Goal: Communication & Community: Answer question/provide support

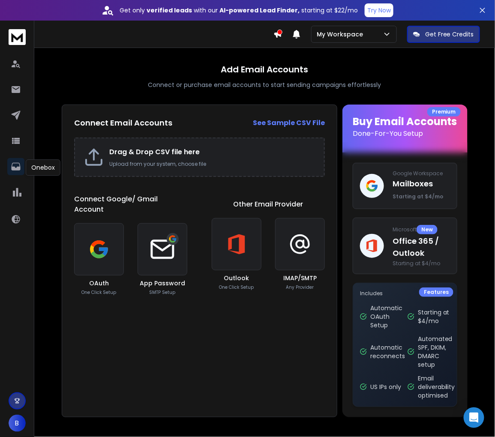
click at [9, 166] on link at bounding box center [15, 166] width 17 height 17
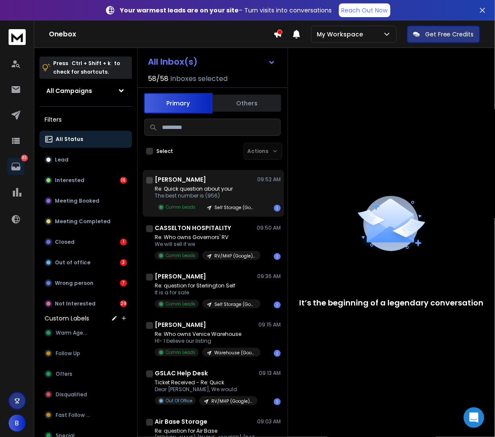
click at [226, 188] on p "Re: Quick question about your" at bounding box center [206, 189] width 103 height 7
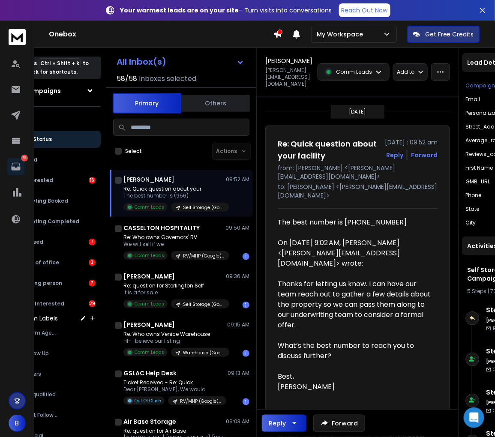
scroll to position [0, 33]
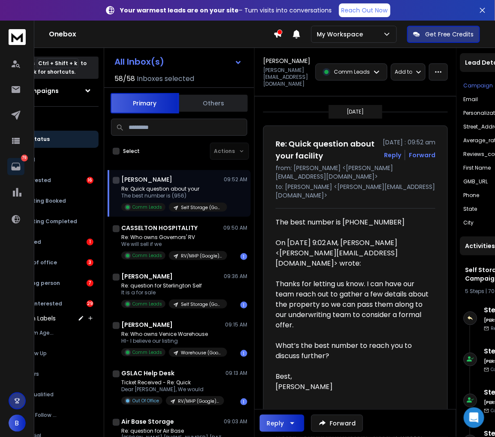
click at [370, 69] on p "Comm Leads" at bounding box center [352, 72] width 36 height 7
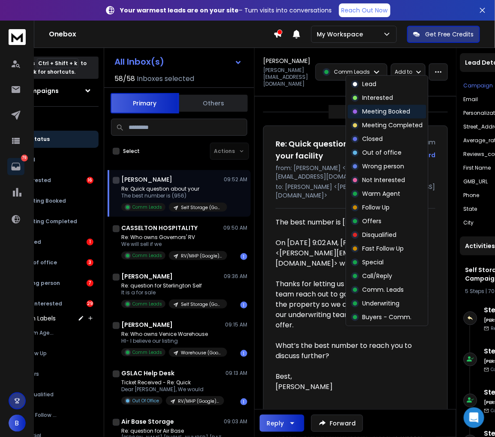
click at [388, 108] on p "Meeting Booked" at bounding box center [387, 112] width 48 height 9
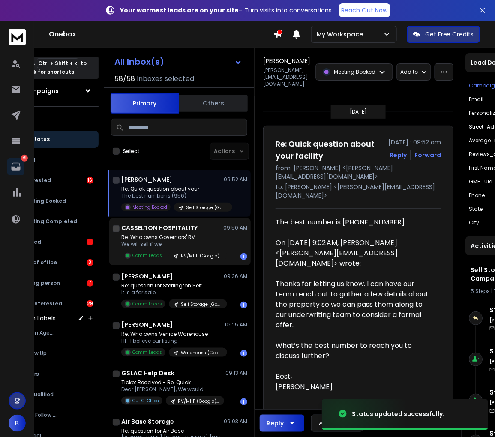
click at [162, 237] on p "Re: Who owns Governors' RV" at bounding box center [172, 237] width 103 height 7
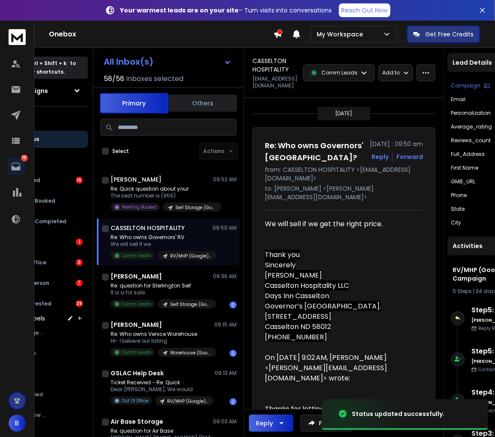
scroll to position [0, 56]
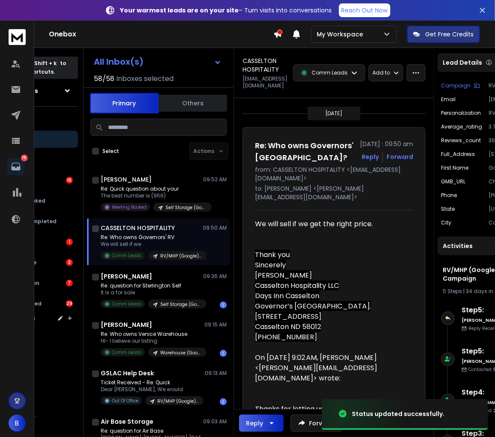
drag, startPoint x: 384, startPoint y: 229, endPoint x: 401, endPoint y: 227, distance: 17.3
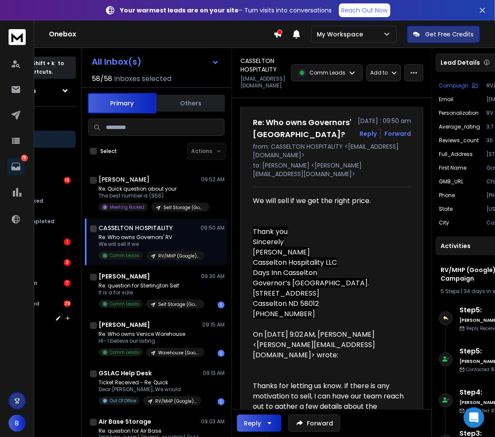
scroll to position [0, 0]
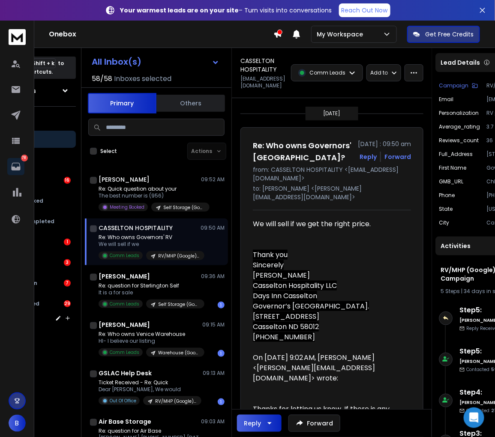
click at [363, 69] on div "Comm Leads" at bounding box center [326, 73] width 71 height 16
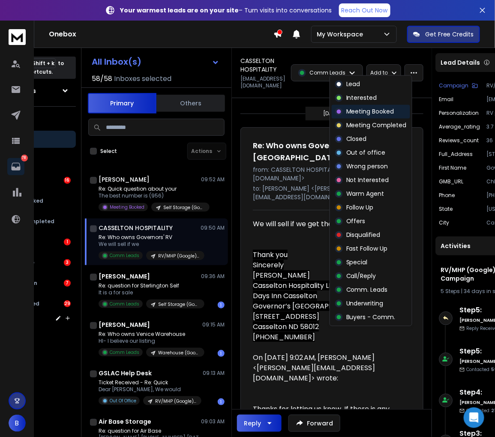
click at [379, 116] on p "Meeting Booked" at bounding box center [370, 112] width 48 height 9
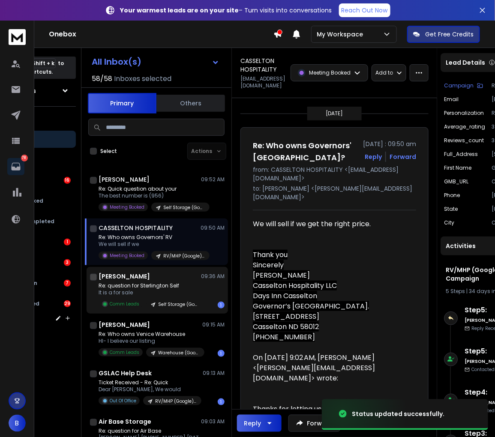
click at [154, 277] on div "[PERSON_NAME] 09:36 AM" at bounding box center [162, 276] width 126 height 9
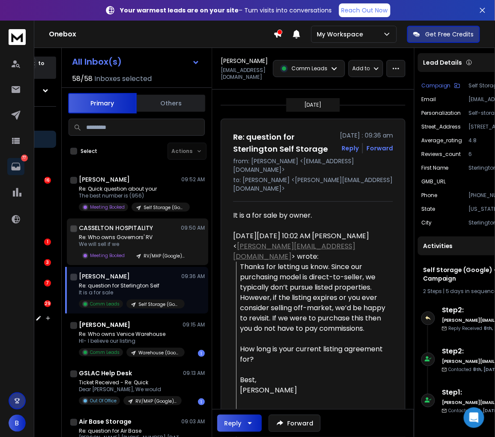
drag, startPoint x: 354, startPoint y: 250, endPoint x: 373, endPoint y: 240, distance: 21.3
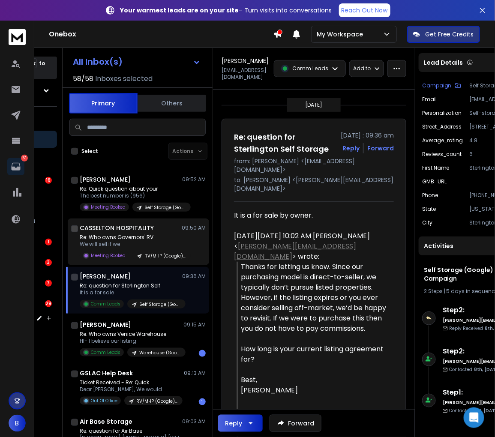
scroll to position [0, 78]
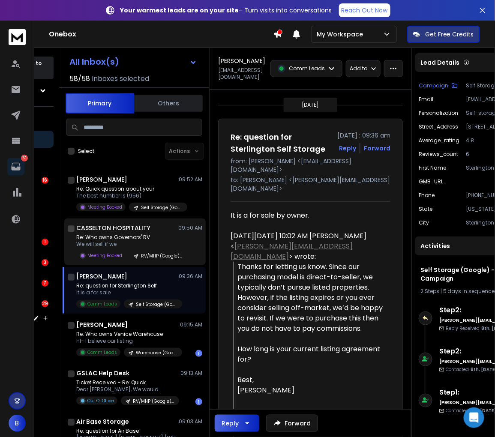
drag, startPoint x: 310, startPoint y: 255, endPoint x: 306, endPoint y: 252, distance: 5.2
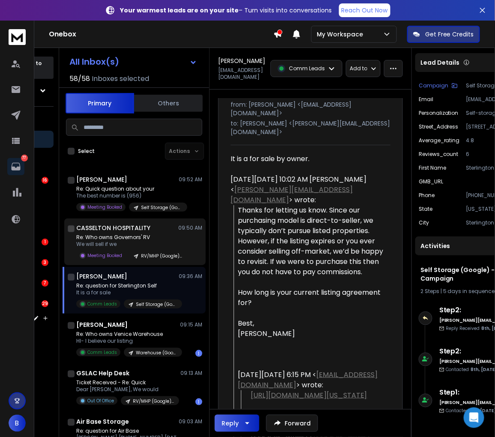
scroll to position [79, 0]
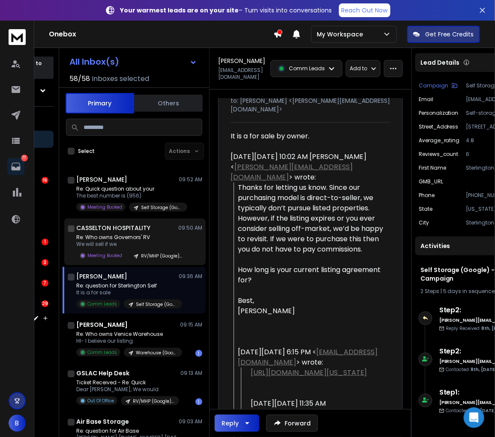
click at [316, 368] on link "[URL][DOMAIN_NAME][US_STATE]" at bounding box center [309, 373] width 117 height 10
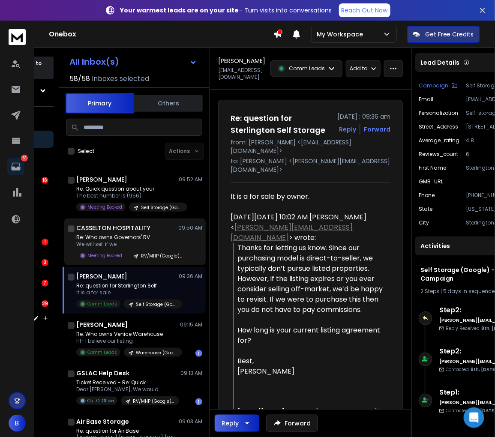
scroll to position [0, 0]
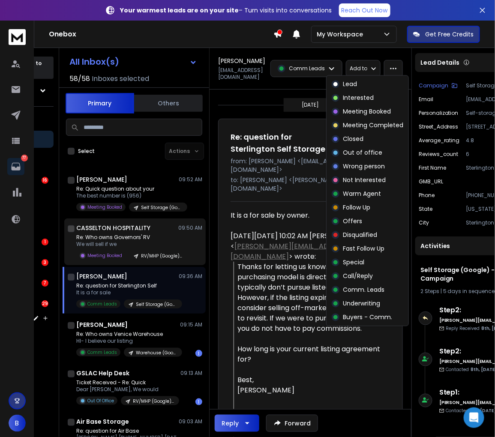
click at [325, 65] on p "Comm Leads" at bounding box center [307, 68] width 36 height 7
click at [353, 115] on p "Meeting Booked" at bounding box center [367, 112] width 48 height 9
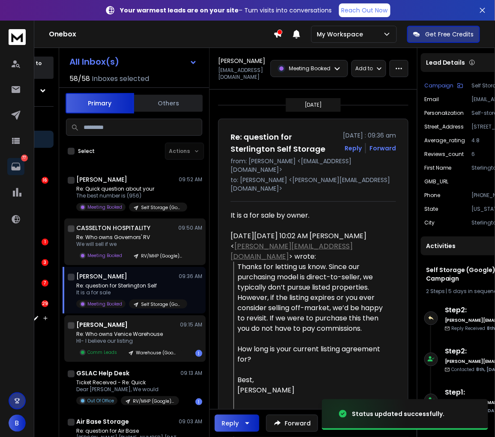
drag, startPoint x: 130, startPoint y: 337, endPoint x: 149, endPoint y: 343, distance: 20.3
click at [130, 336] on div "Re: Who owns Venice Warehouse HI- I believe our listing Comm Leads Warehouse (G…" at bounding box center [129, 344] width 106 height 26
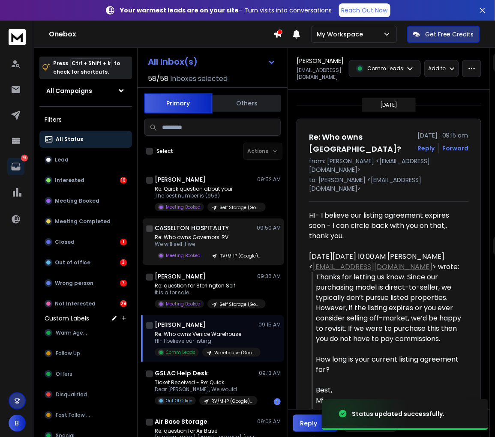
click at [348, 272] on div "Thanks for letting us know. Since our purchasing model is direct-to-seller, we …" at bounding box center [389, 308] width 146 height 72
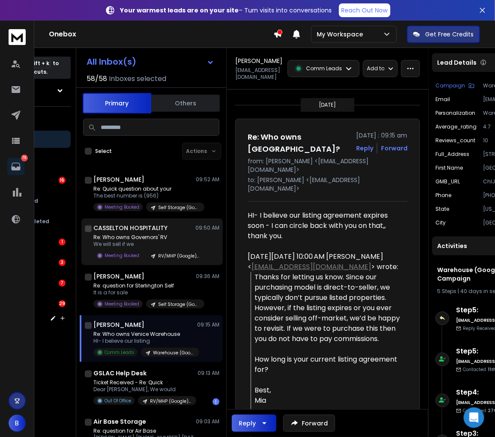
scroll to position [0, 63]
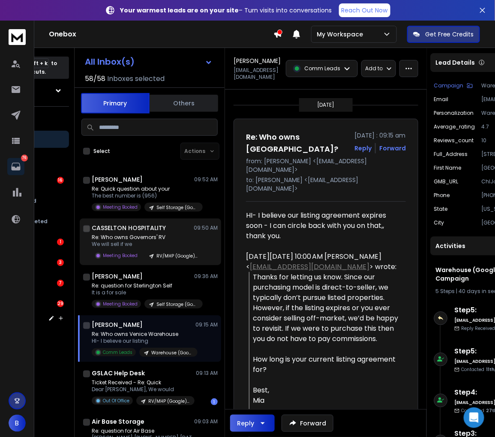
drag, startPoint x: 348, startPoint y: 264, endPoint x: 354, endPoint y: 262, distance: 6.1
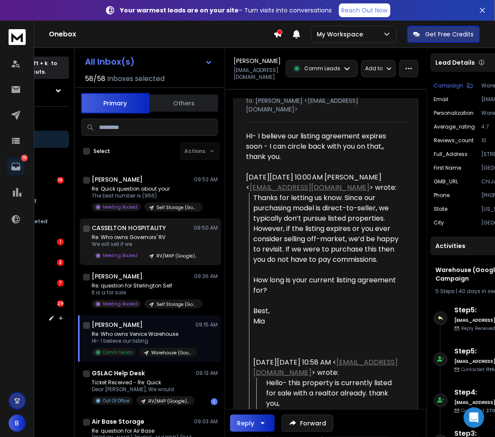
scroll to position [0, 0]
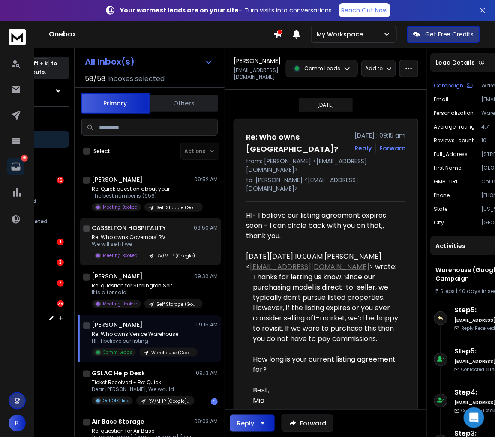
click at [258, 424] on icon "button" at bounding box center [263, 423] width 10 height 10
click at [263, 405] on p "Reply All" at bounding box center [255, 401] width 24 height 9
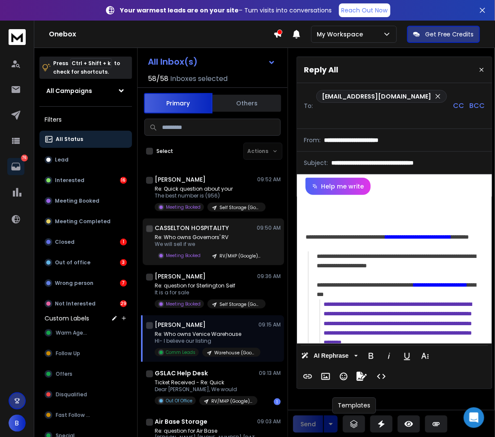
click at [352, 418] on button at bounding box center [354, 424] width 22 height 17
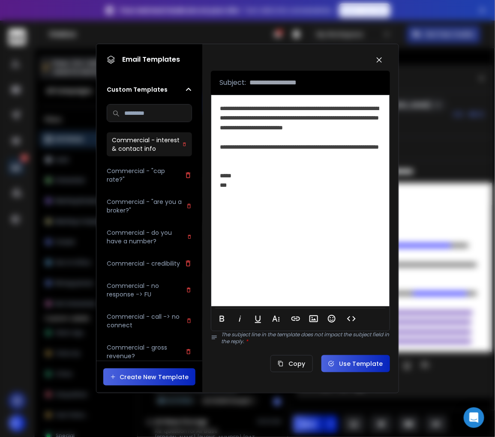
click at [370, 363] on button "Use Template" at bounding box center [355, 363] width 69 height 17
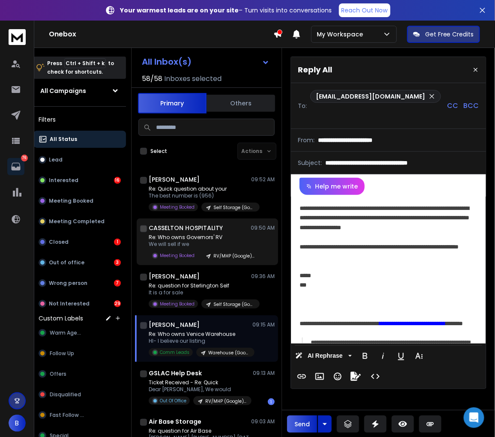
scroll to position [0, 15]
drag, startPoint x: 374, startPoint y: 263, endPoint x: 396, endPoint y: 263, distance: 22.3
click at [354, 247] on div "**********" at bounding box center [385, 251] width 171 height 19
click at [300, 284] on div "***" at bounding box center [385, 284] width 171 height 9
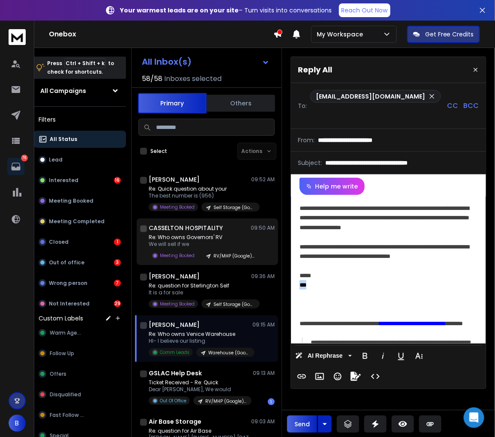
click at [300, 284] on div "***" at bounding box center [385, 284] width 171 height 9
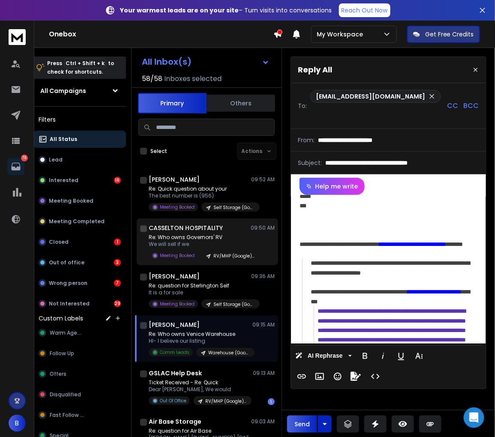
scroll to position [0, 0]
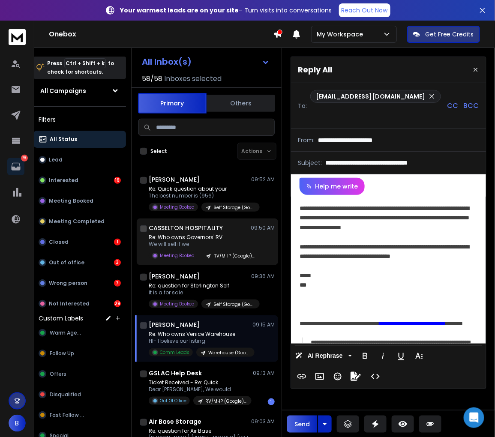
click at [293, 423] on button "Send" at bounding box center [302, 424] width 30 height 17
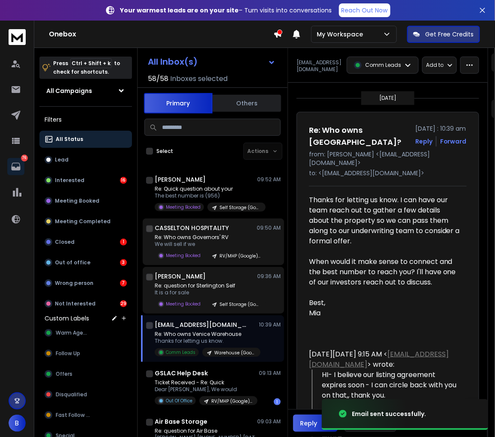
scroll to position [79, 0]
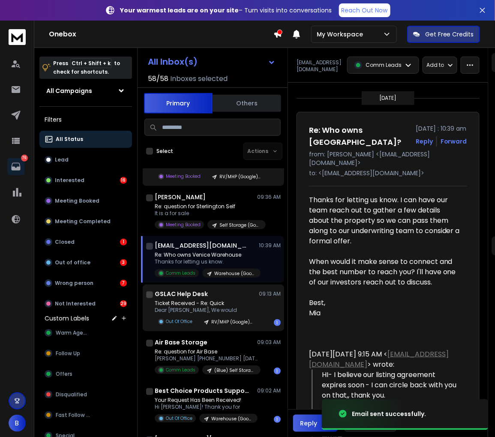
click at [239, 300] on p "Ticket Received - Re: Quick" at bounding box center [206, 303] width 103 height 7
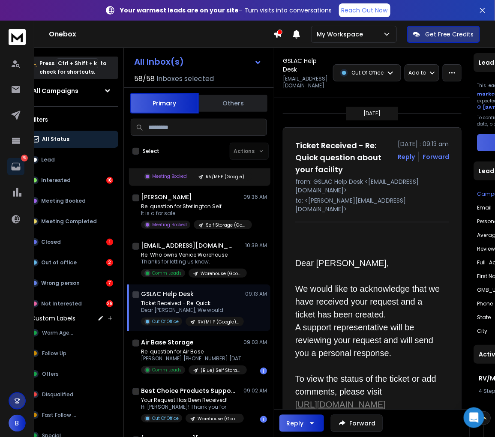
drag, startPoint x: 382, startPoint y: 263, endPoint x: 394, endPoint y: 263, distance: 12.9
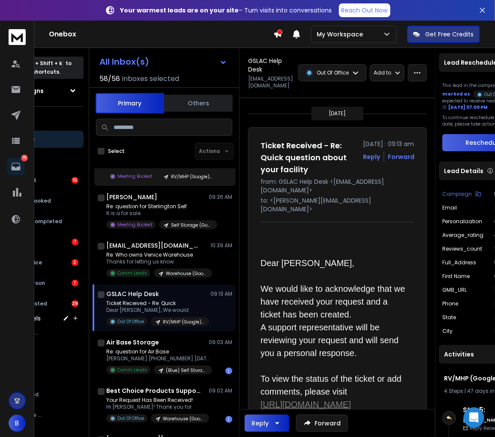
scroll to position [0, 29]
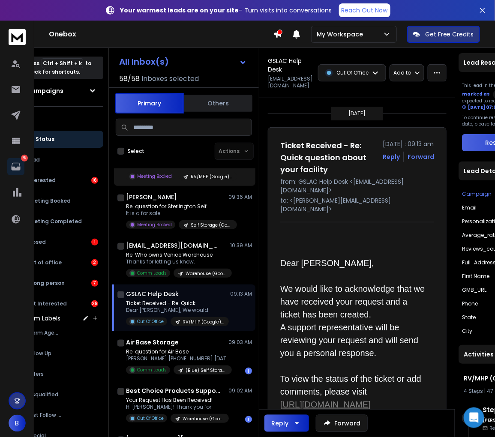
drag, startPoint x: 315, startPoint y: 267, endPoint x: 288, endPoint y: 260, distance: 27.6
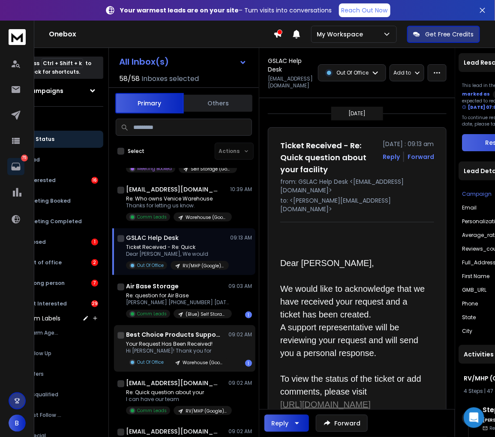
scroll to position [159, 0]
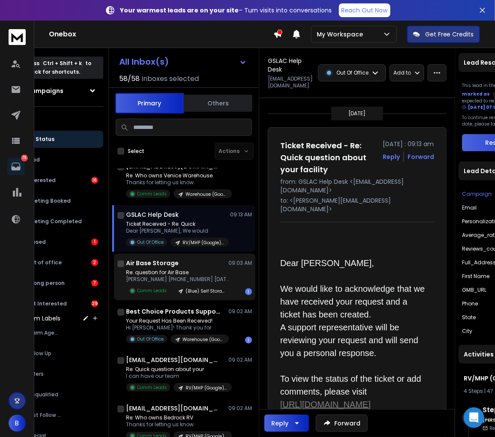
click at [202, 279] on p "[PERSON_NAME] [PHONE_NUMBER] [DATE]," at bounding box center [177, 279] width 103 height 7
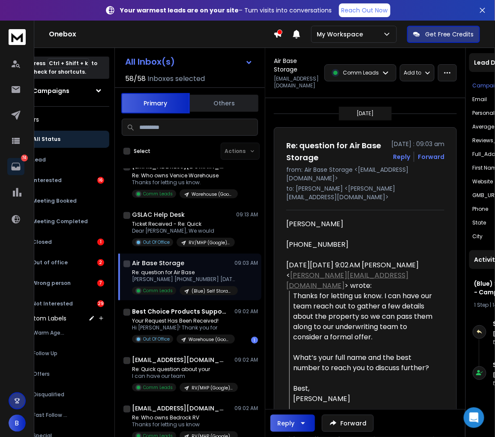
drag, startPoint x: 378, startPoint y: 198, endPoint x: 392, endPoint y: 190, distance: 16.3
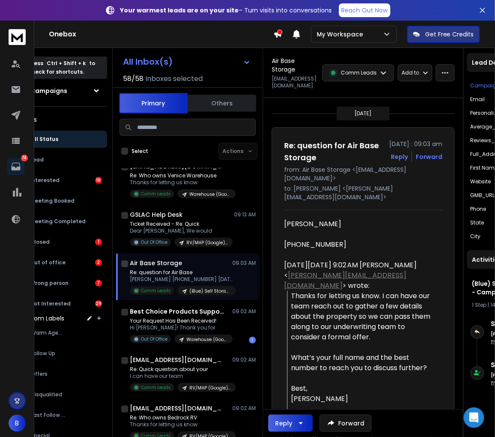
click at [388, 65] on div "Comm Leads" at bounding box center [358, 73] width 71 height 16
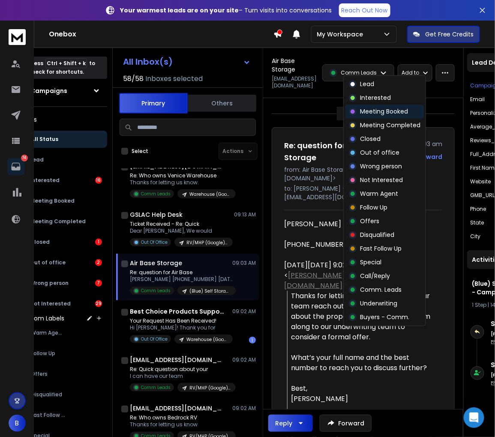
click at [395, 105] on div "Meeting Booked" at bounding box center [384, 112] width 78 height 14
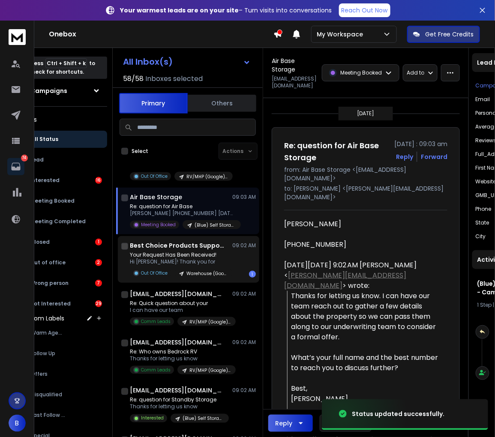
scroll to position [238, 0]
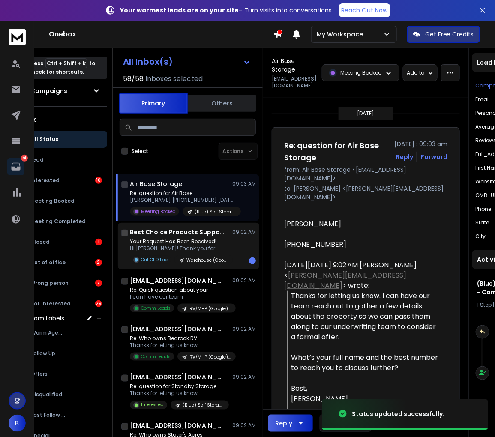
click at [201, 250] on p "Hi [PERSON_NAME]! Thank you for" at bounding box center [181, 248] width 103 height 7
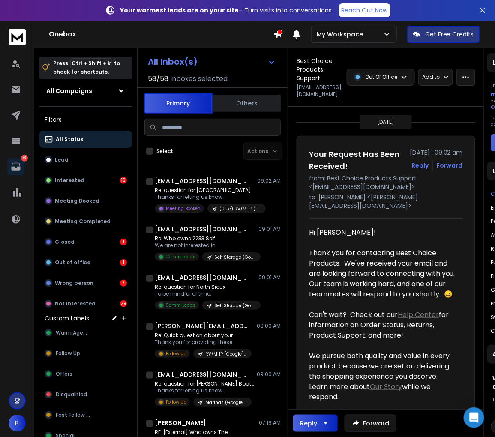
scroll to position [1111, 0]
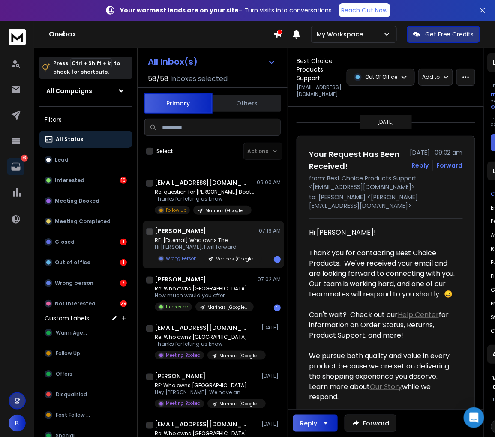
click at [245, 244] on p "Hi [PERSON_NAME], I will forward" at bounding box center [206, 247] width 103 height 7
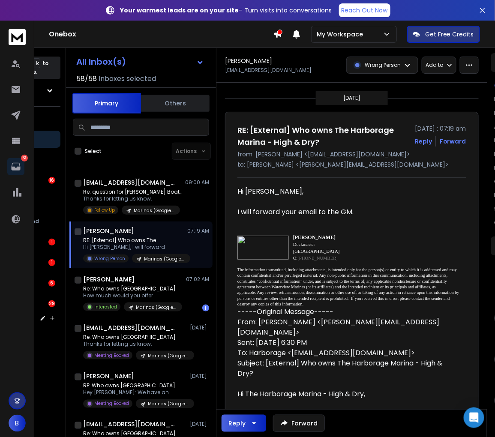
scroll to position [0, 78]
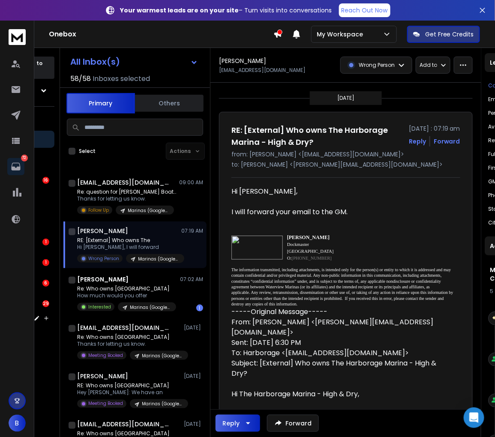
drag, startPoint x: 388, startPoint y: 203, endPoint x: 403, endPoint y: 200, distance: 15.2
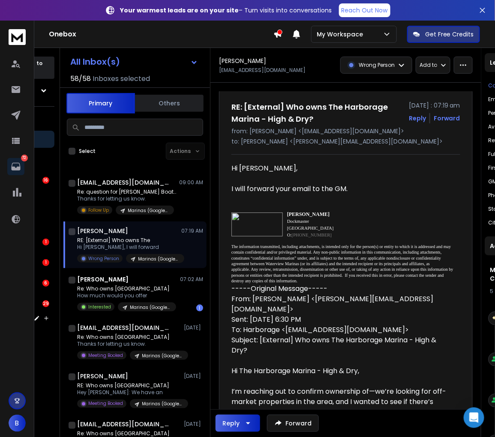
scroll to position [0, 0]
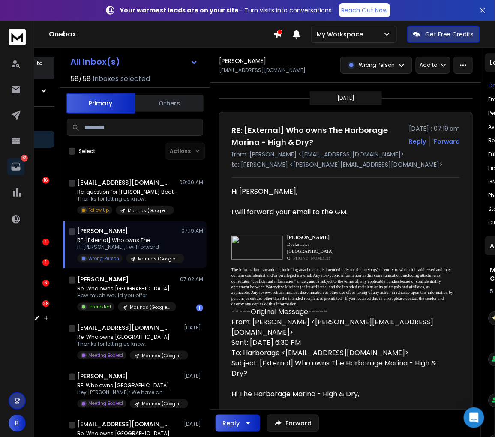
click at [253, 422] on button "Reply" at bounding box center [238, 423] width 45 height 17
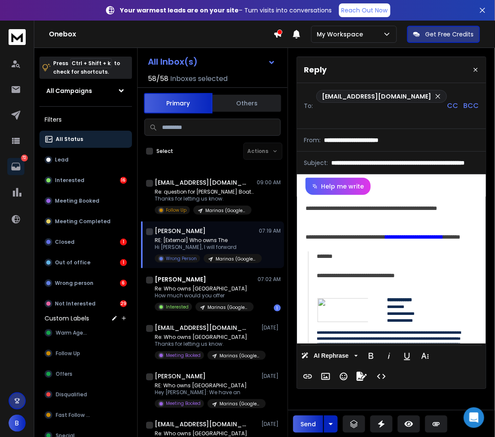
click at [336, 206] on div "**********" at bounding box center [387, 208] width 162 height 9
click at [304, 419] on button "Send" at bounding box center [308, 424] width 30 height 17
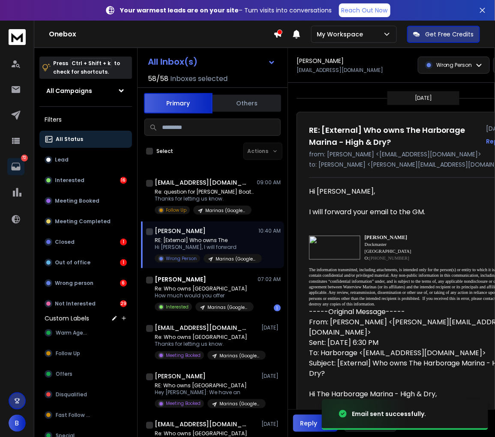
click at [430, 63] on div at bounding box center [429, 65] width 8 height 8
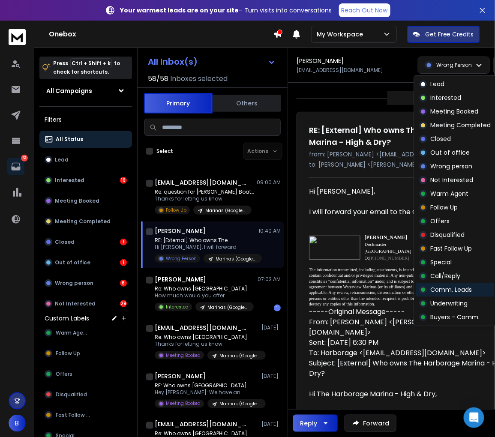
click at [453, 286] on p "Comm. Leads" at bounding box center [452, 290] width 42 height 9
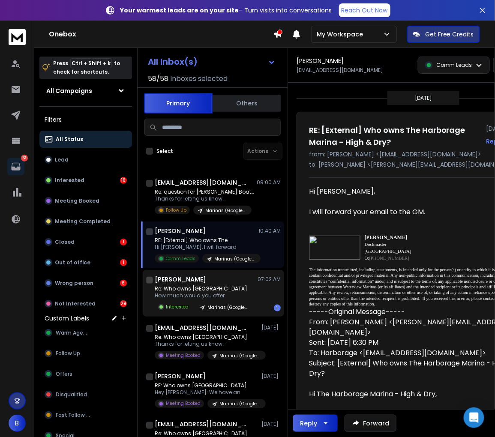
click at [193, 284] on div "[PERSON_NAME] 07:02 AM Re: Who owns Parrot Cove How much would you offer Intere…" at bounding box center [218, 293] width 126 height 36
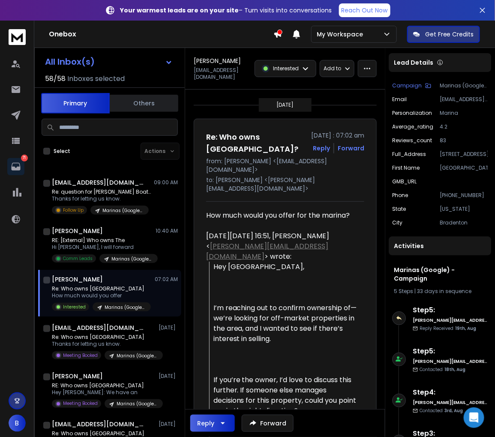
drag, startPoint x: 350, startPoint y: 266, endPoint x: 364, endPoint y: 258, distance: 16.3
click at [218, 423] on icon "button" at bounding box center [223, 423] width 10 height 10
click at [210, 401] on p "Reply All" at bounding box center [209, 401] width 24 height 9
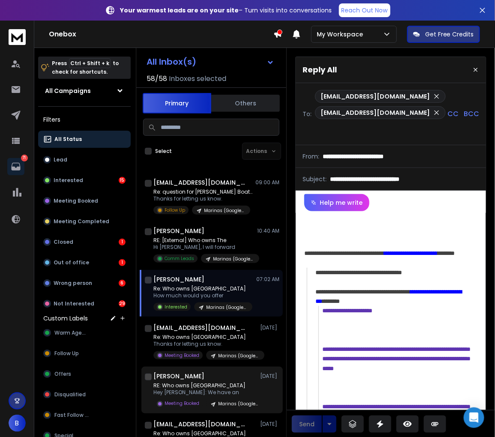
scroll to position [0, 17]
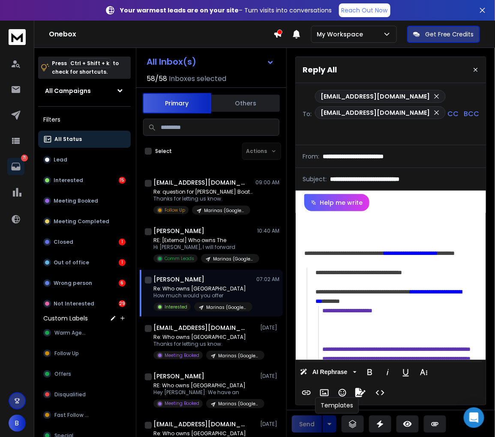
click at [348, 424] on icon at bounding box center [352, 424] width 9 height 9
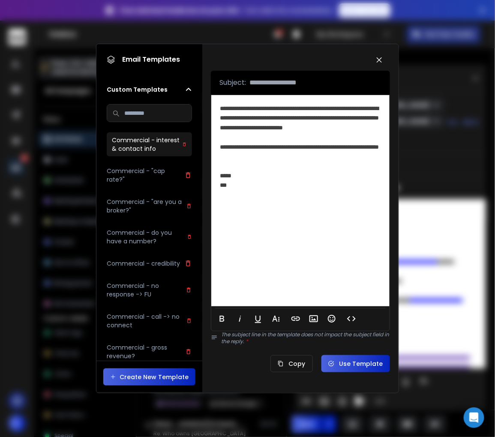
click at [155, 153] on h3 "Commercial - do you have a number?" at bounding box center [147, 144] width 70 height 17
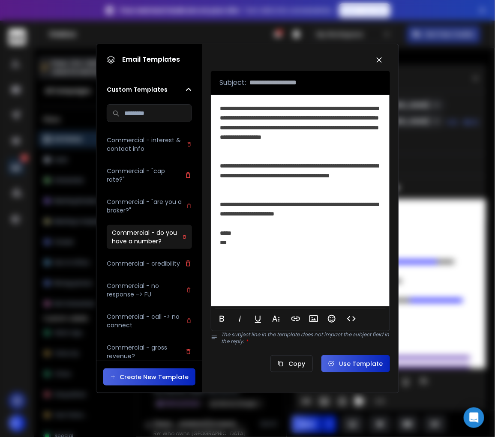
click at [354, 359] on button "Use Template" at bounding box center [355, 363] width 69 height 17
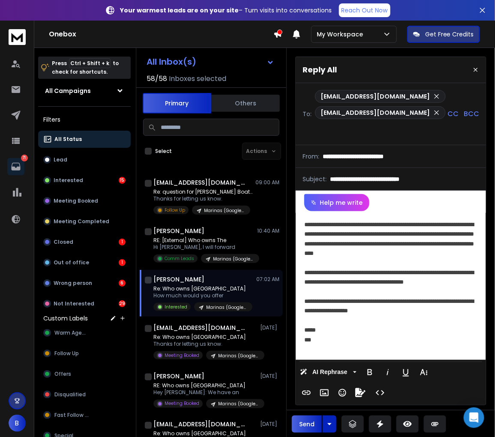
drag, startPoint x: 340, startPoint y: 294, endPoint x: 372, endPoint y: 289, distance: 31.7
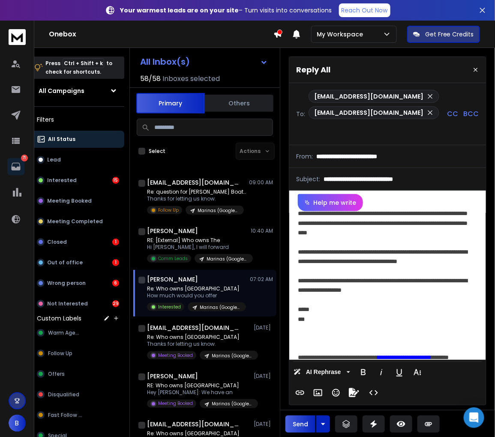
scroll to position [0, 0]
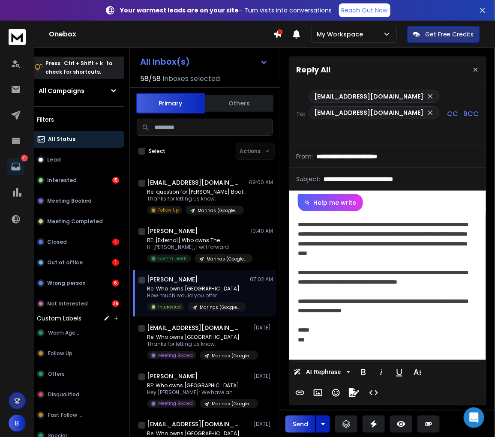
click at [365, 225] on div "**********" at bounding box center [384, 239] width 172 height 39
click at [289, 224] on div "**********" at bounding box center [387, 285] width 197 height 149
click at [472, 69] on icon at bounding box center [475, 69] width 7 height 7
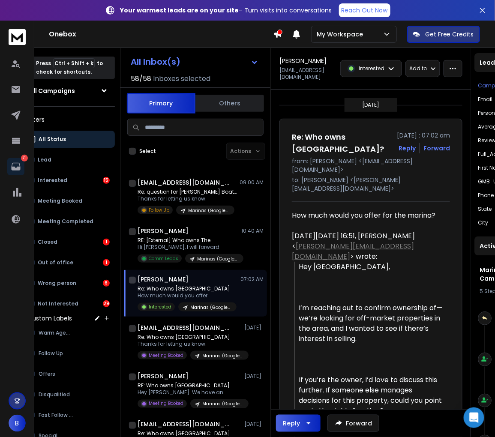
click at [309, 424] on icon "button" at bounding box center [308, 423] width 10 height 10
click at [305, 401] on p "Reply All" at bounding box center [301, 401] width 24 height 9
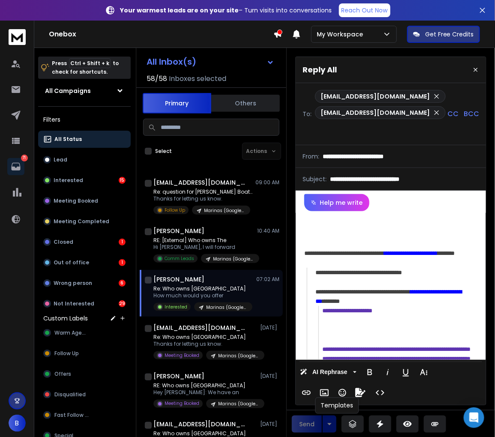
click at [342, 418] on button at bounding box center [353, 424] width 22 height 17
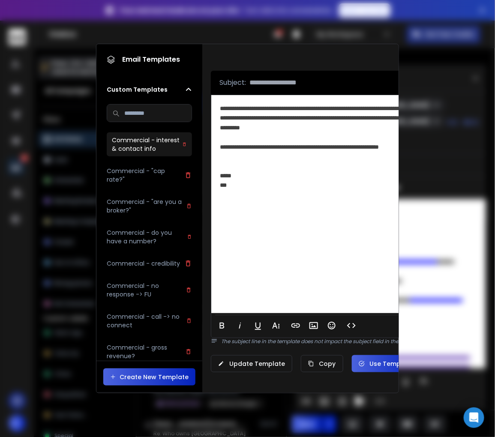
click at [142, 153] on h3 "Commercial - do you have a number?" at bounding box center [147, 144] width 70 height 17
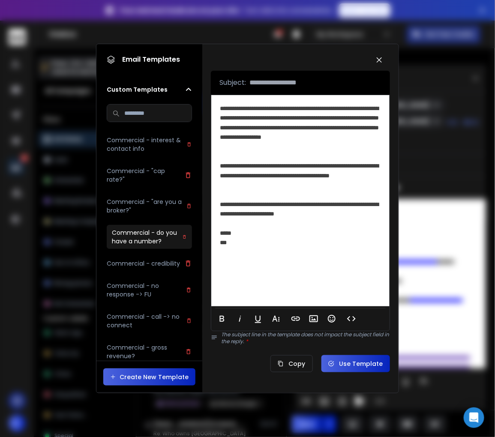
click at [144, 145] on h3 "Commercial - interest & contact info" at bounding box center [147, 144] width 80 height 17
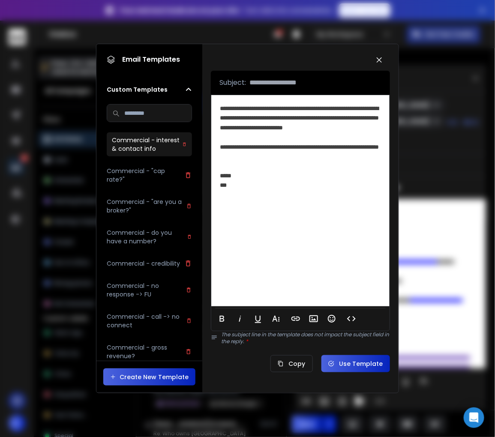
click at [360, 367] on button "Use Template" at bounding box center [355, 363] width 69 height 17
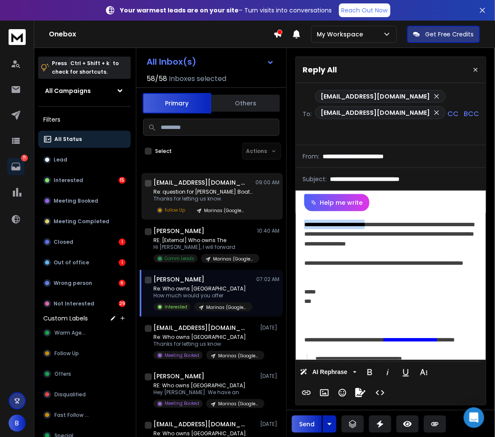
drag, startPoint x: 361, startPoint y: 223, endPoint x: 242, endPoint y: 217, distance: 118.9
click at [242, 217] on div "All Inbox(s) 58 / 58 Inboxes selected Primary Others Select Actions [PERSON_NAM…" at bounding box center [315, 266] width 359 height 437
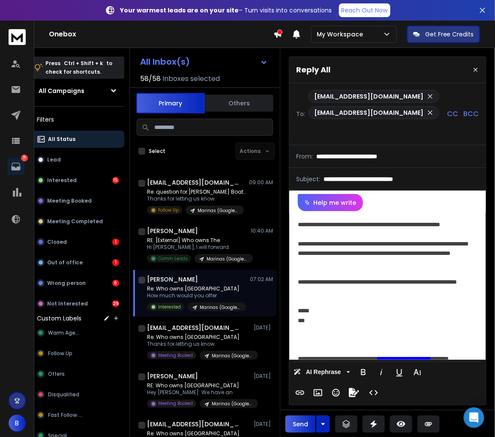
click at [352, 285] on div "**********" at bounding box center [384, 286] width 172 height 19
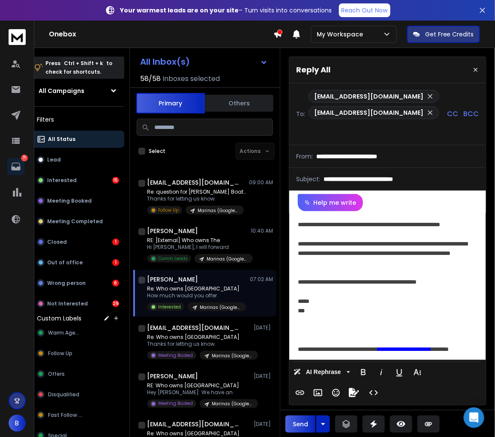
click at [358, 306] on div "***" at bounding box center [384, 310] width 172 height 9
click at [293, 423] on button "Send" at bounding box center [300, 424] width 30 height 17
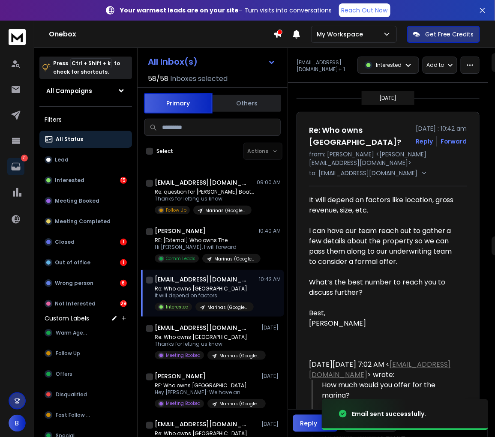
click at [406, 59] on div "Interested" at bounding box center [388, 65] width 61 height 16
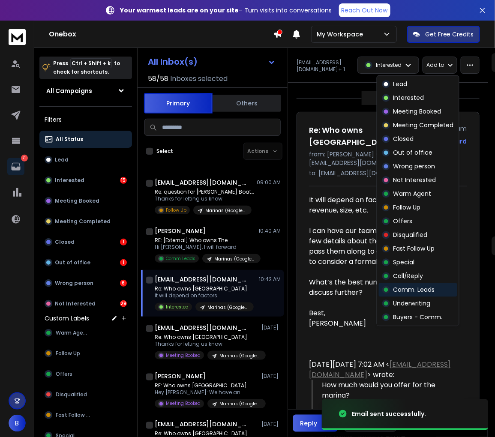
click at [430, 291] on p "Comm. Leads" at bounding box center [415, 290] width 42 height 9
